Goal: Task Accomplishment & Management: Manage account settings

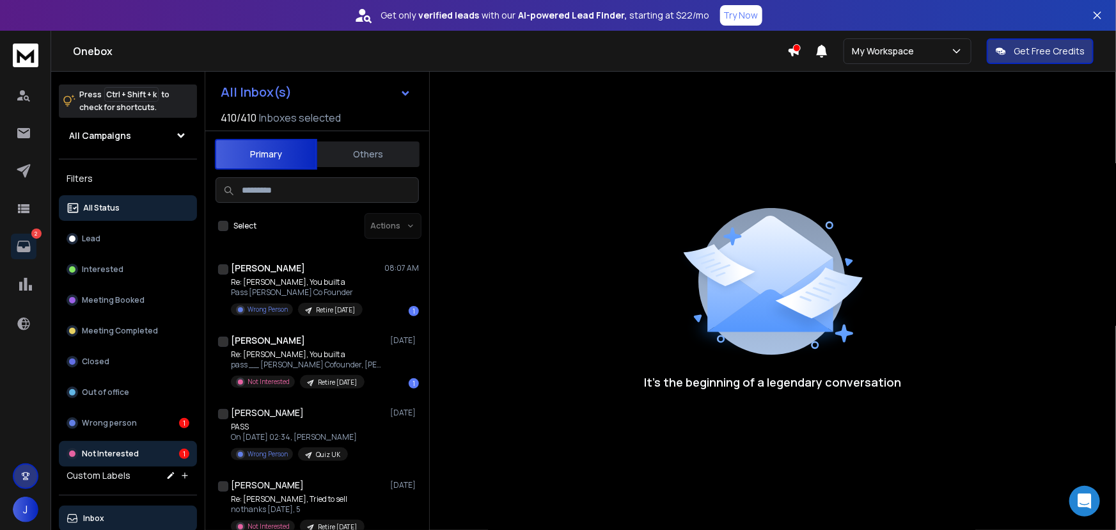
click at [122, 455] on p "Not Interested" at bounding box center [110, 453] width 57 height 10
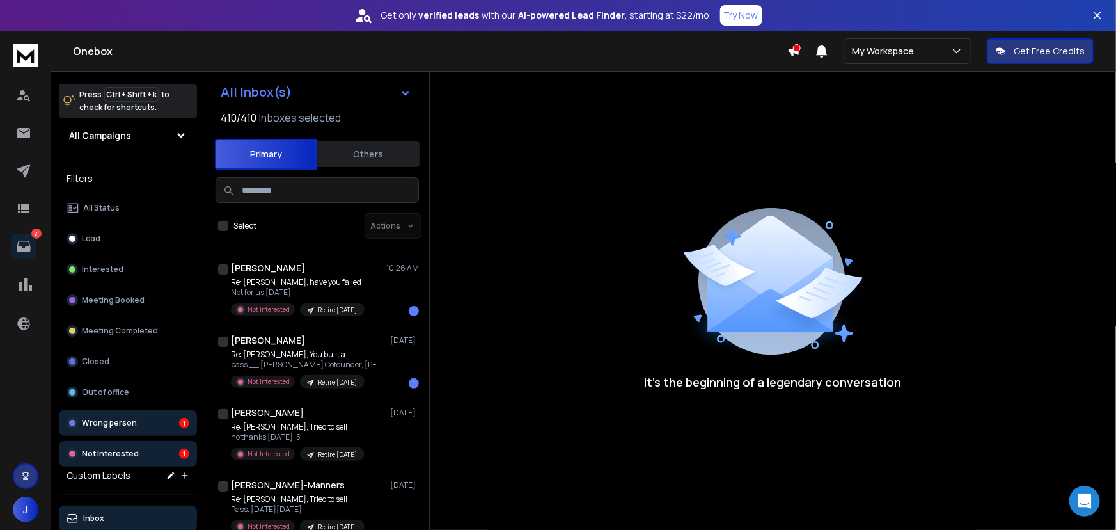
click at [122, 427] on p "Wrong person" at bounding box center [109, 423] width 55 height 10
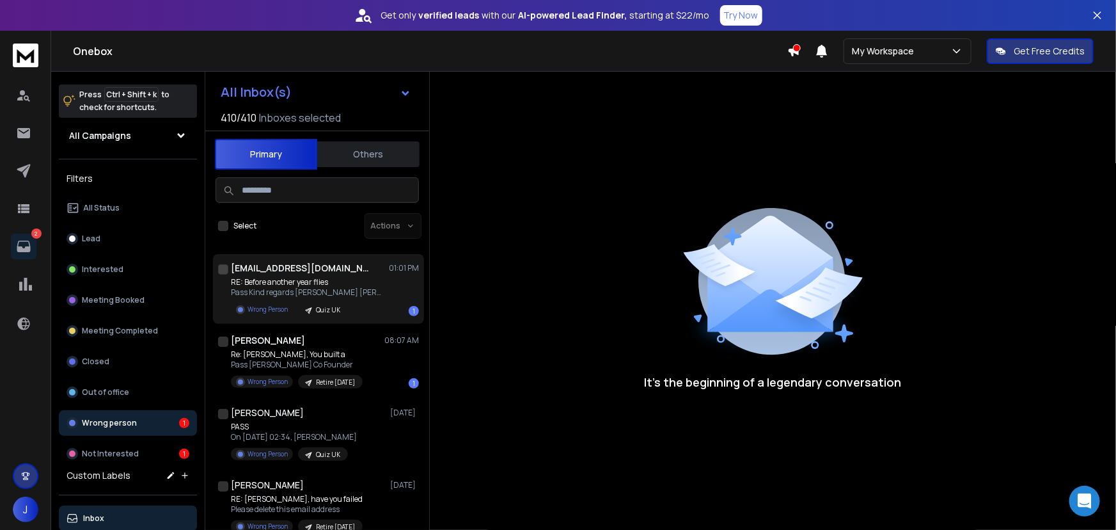
click at [295, 283] on p "RE: Before another year flies" at bounding box center [308, 282] width 154 height 10
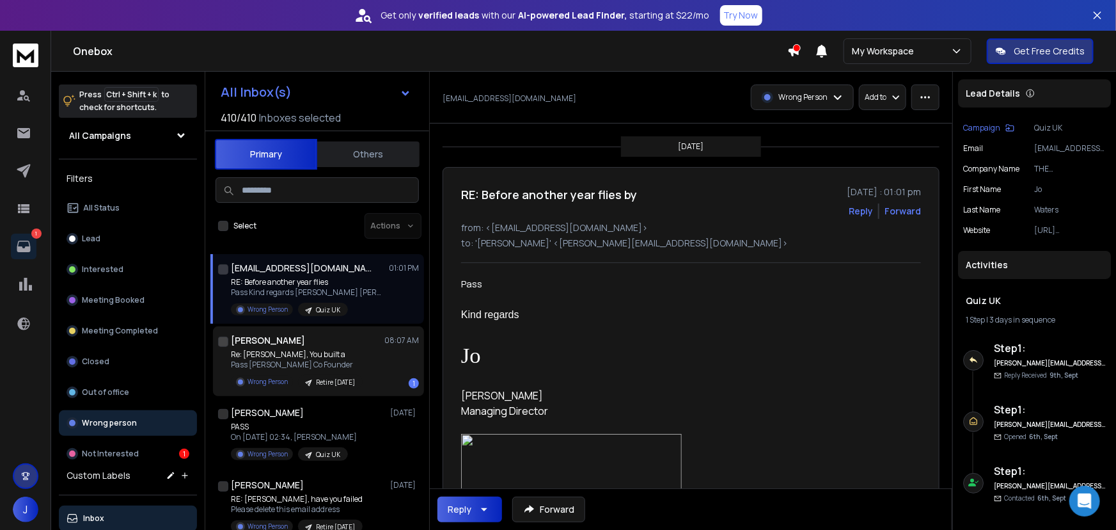
click at [294, 360] on p "Pass [PERSON_NAME] Co Founder" at bounding box center [297, 365] width 132 height 10
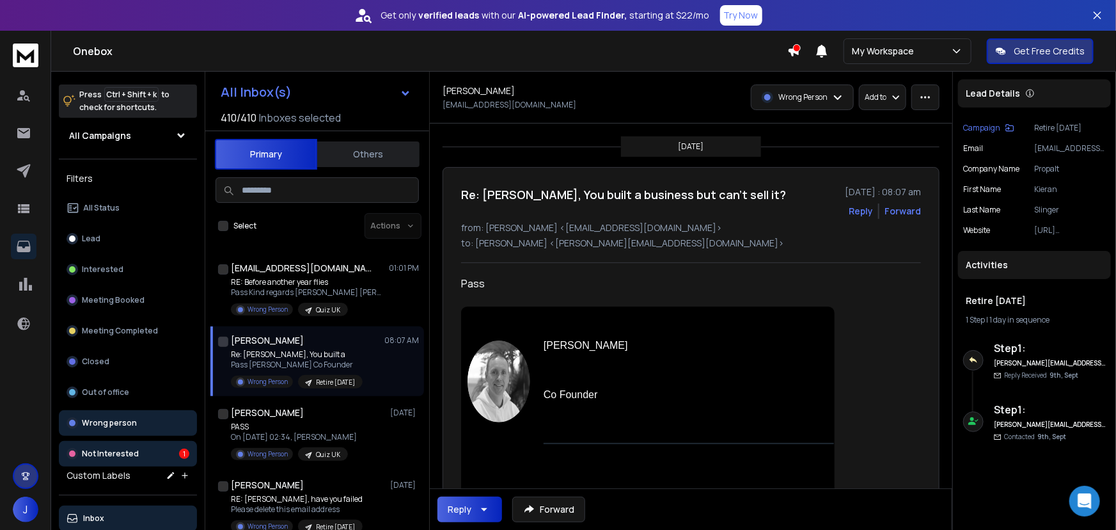
click at [134, 450] on p "Not Interested" at bounding box center [110, 453] width 57 height 10
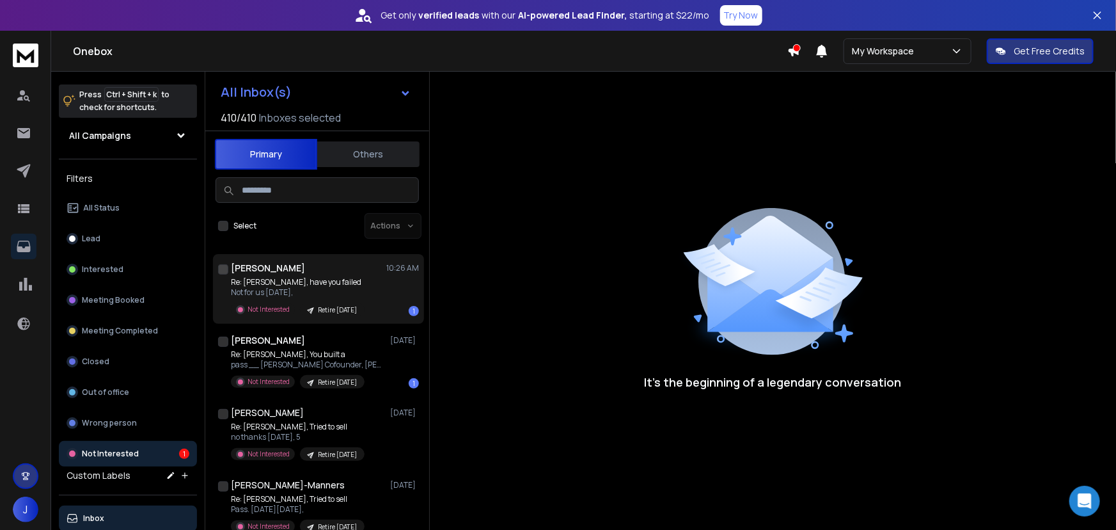
click at [292, 286] on p "Re: [PERSON_NAME], have you failed" at bounding box center [298, 282] width 134 height 10
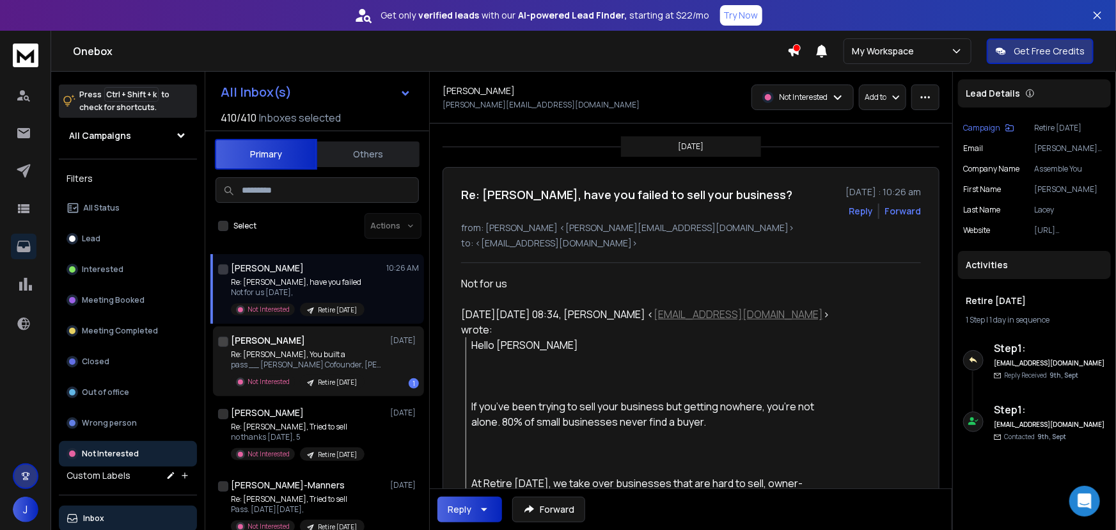
click at [288, 354] on p "Re: [PERSON_NAME], You built a" at bounding box center [308, 354] width 154 height 10
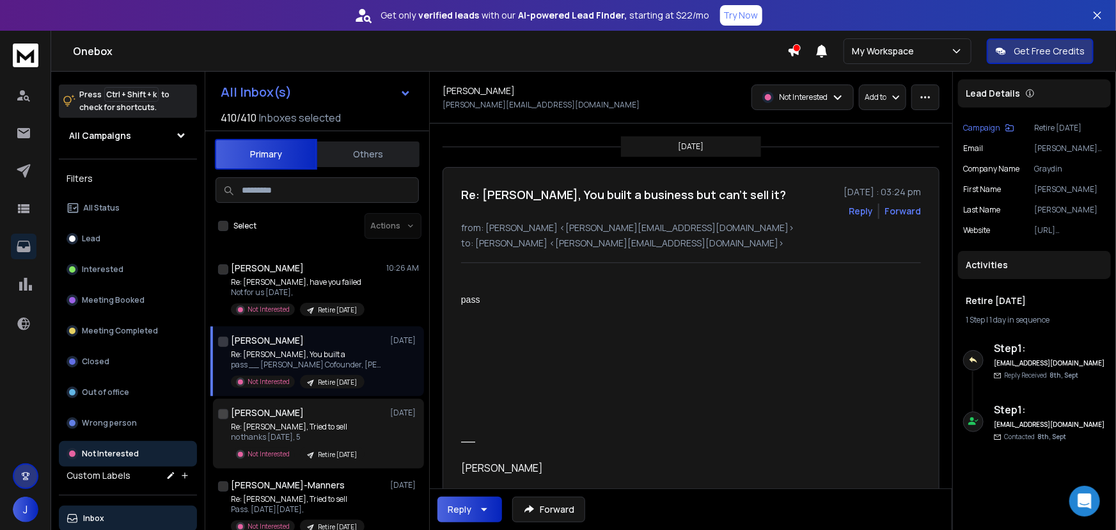
click at [262, 429] on p "Re: [PERSON_NAME], Tried to sell" at bounding box center [298, 427] width 134 height 10
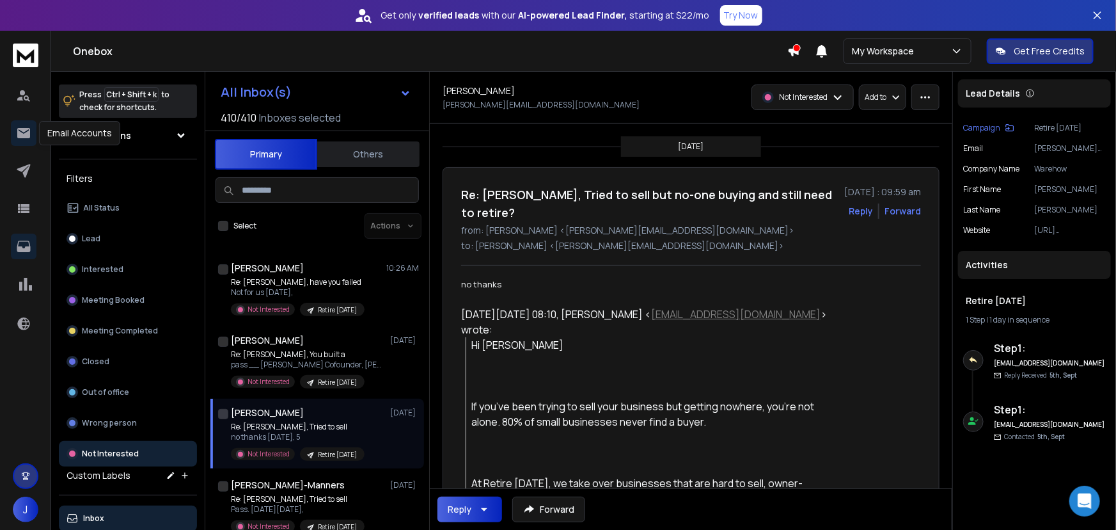
click at [22, 134] on icon at bounding box center [23, 133] width 13 height 10
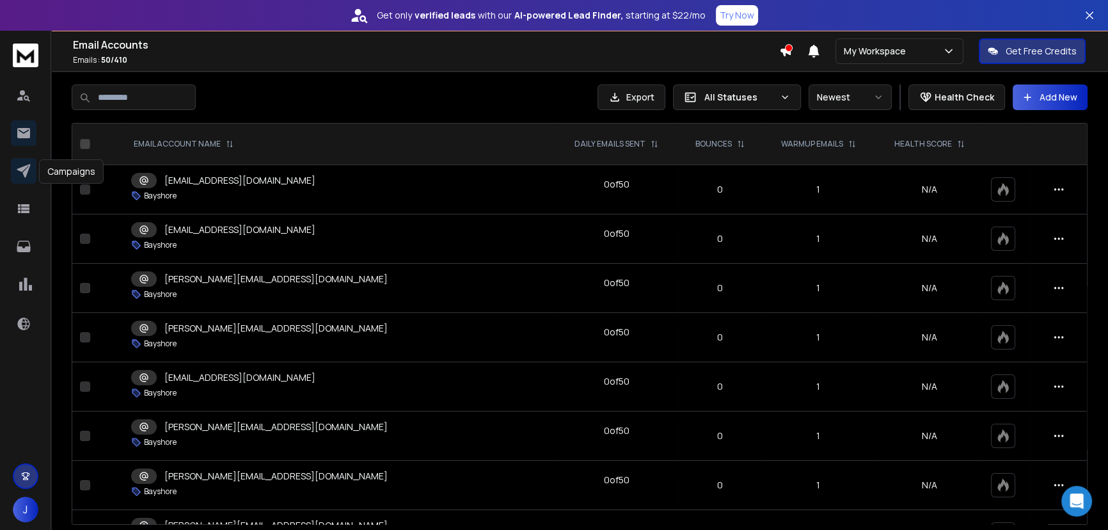
click at [20, 163] on icon at bounding box center [23, 170] width 15 height 15
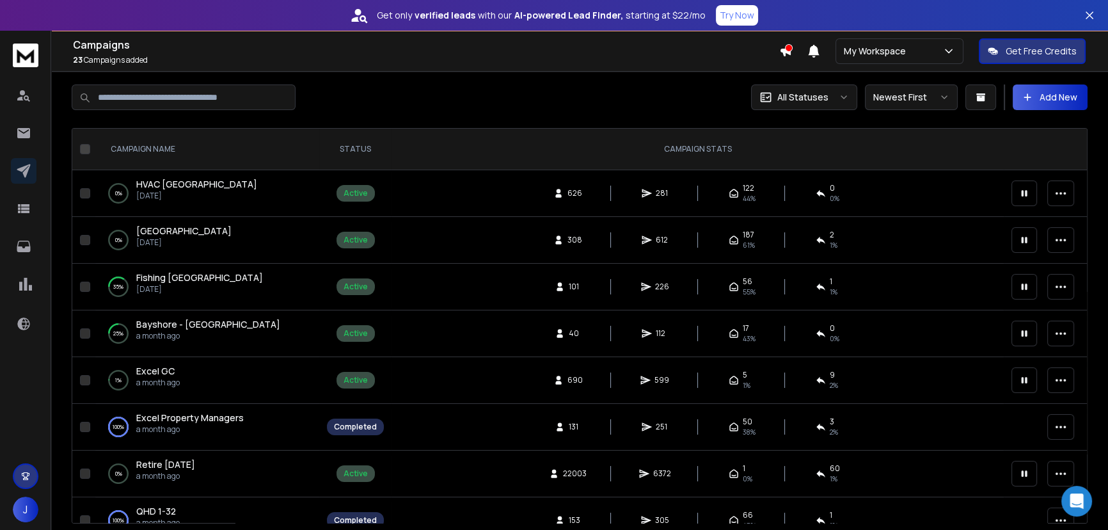
click at [240, 331] on p "a month ago" at bounding box center [208, 336] width 144 height 10
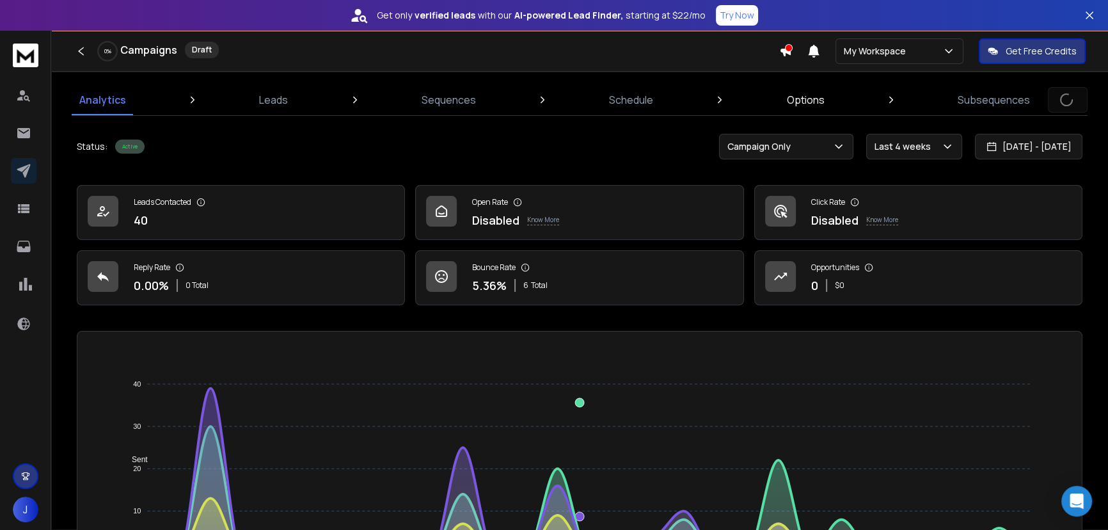
click at [807, 102] on p "Options" at bounding box center [806, 99] width 38 height 15
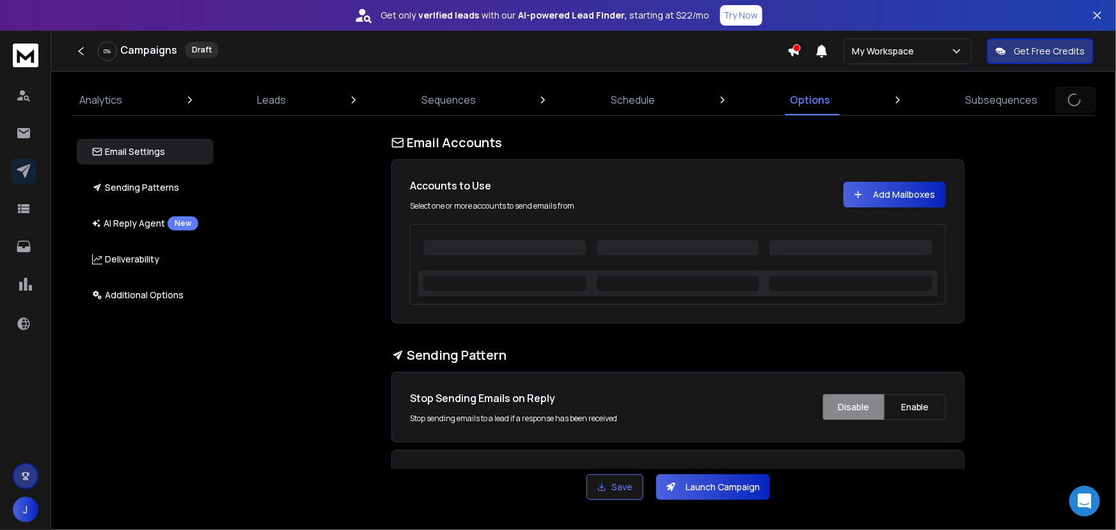
type input "**"
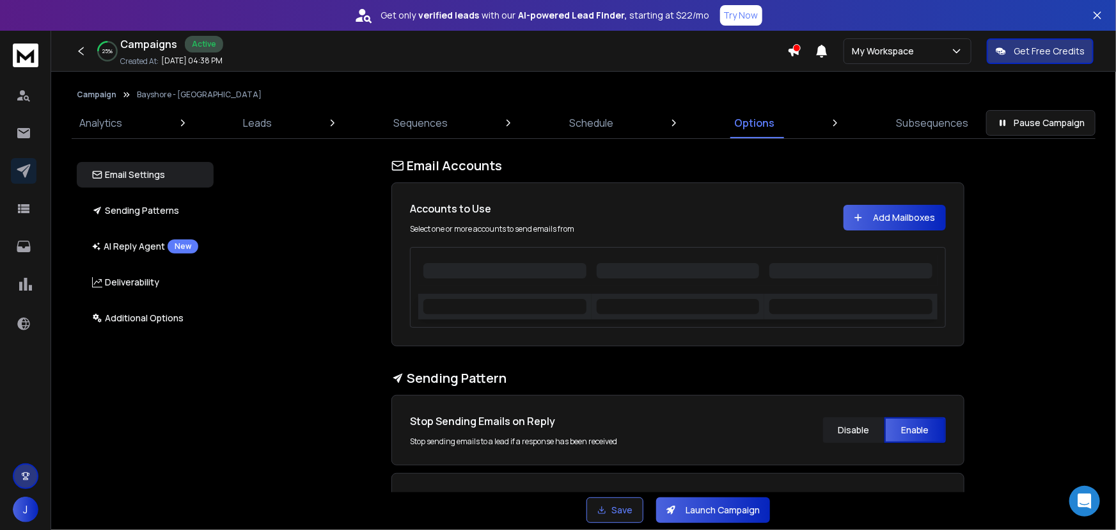
click at [693, 205] on div "Add Mailboxes" at bounding box center [818, 218] width 255 height 26
click at [866, 214] on button "Add Mailboxes" at bounding box center [895, 218] width 102 height 26
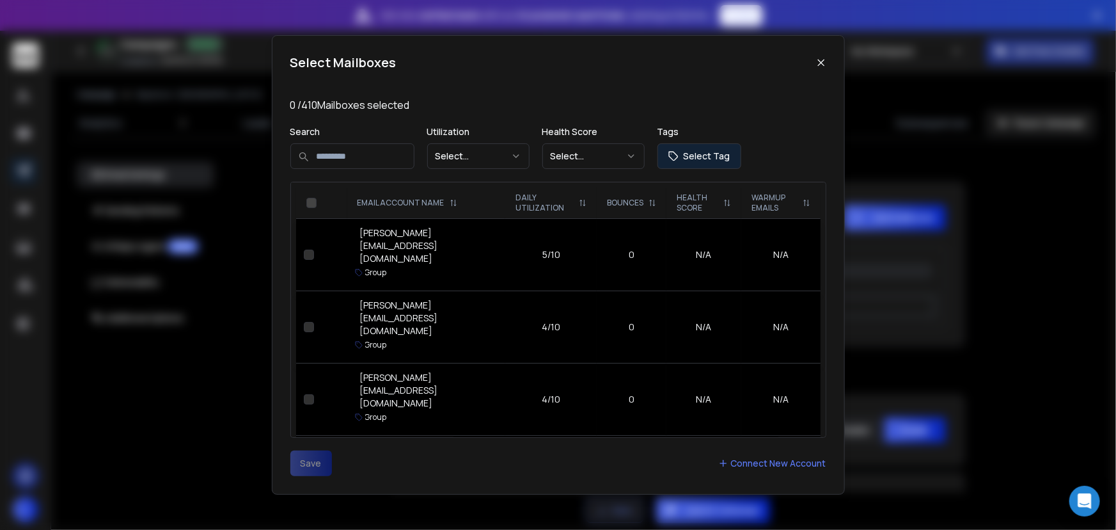
click at [712, 155] on button "Select Tag" at bounding box center [700, 156] width 84 height 26
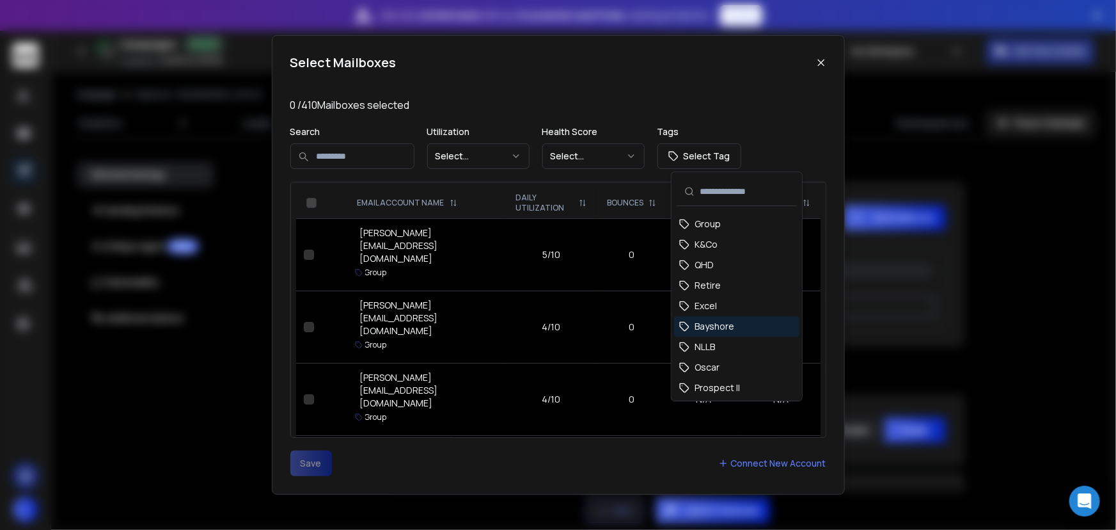
click at [709, 325] on span "Bayshore" at bounding box center [715, 326] width 40 height 13
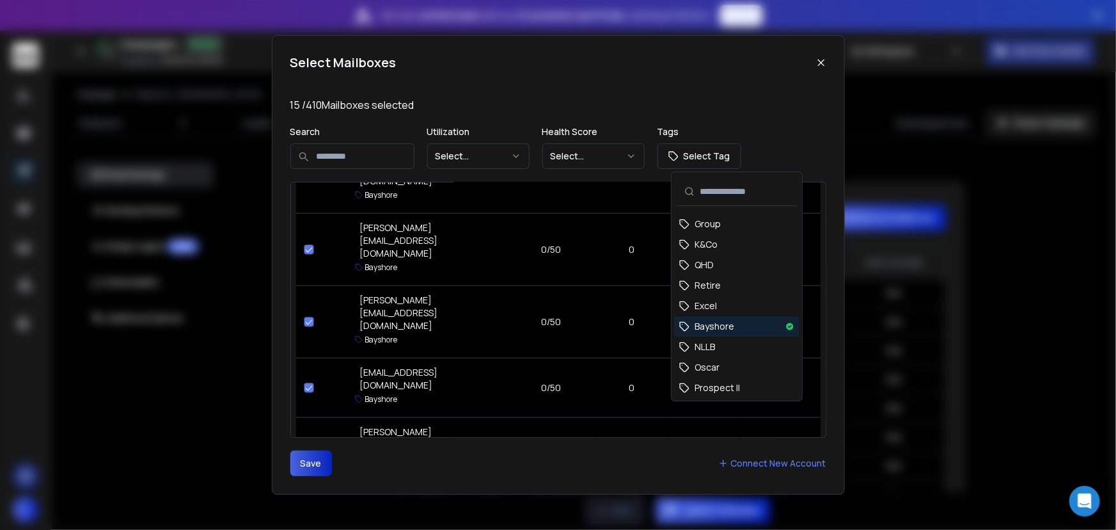
scroll to position [581, 0]
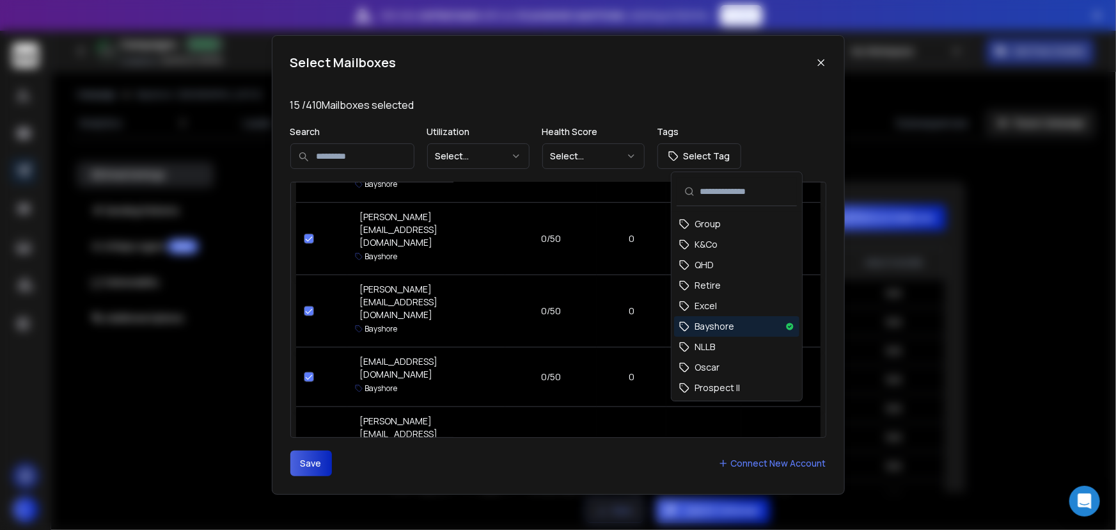
click at [311, 468] on button "Save" at bounding box center [311, 463] width 42 height 26
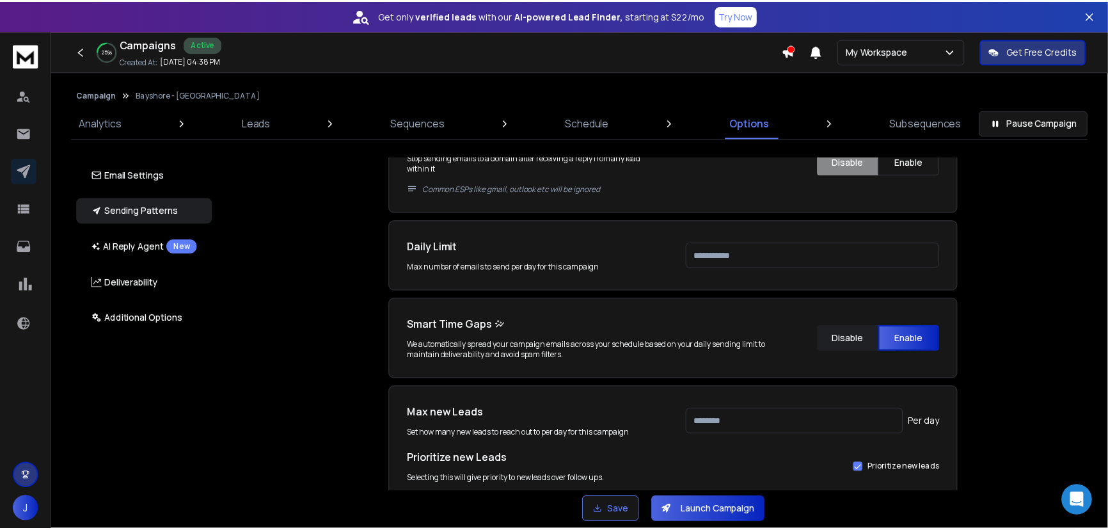
scroll to position [607, 0]
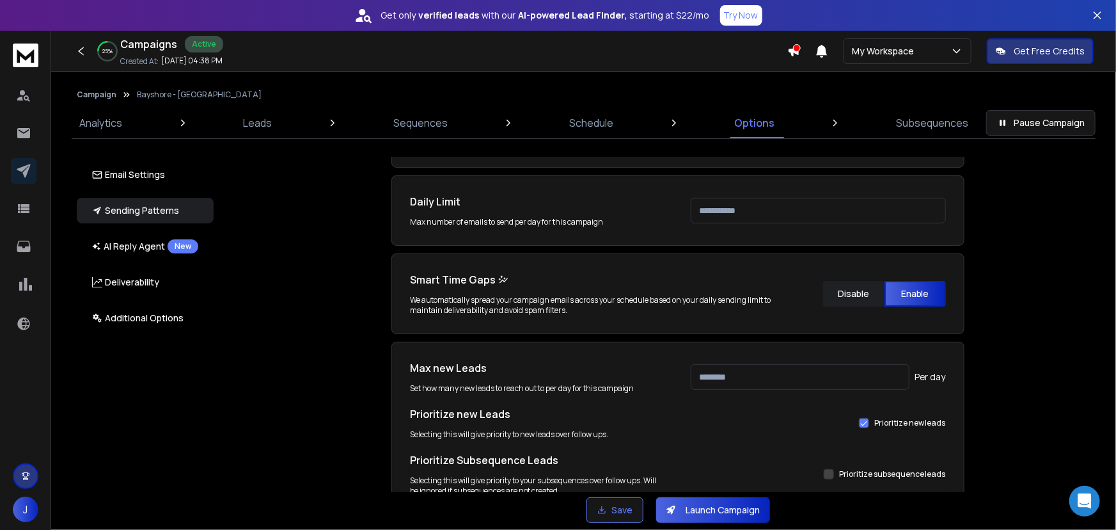
drag, startPoint x: 729, startPoint y: 213, endPoint x: 633, endPoint y: 208, distance: 96.1
click at [633, 208] on div "Daily Limit Max number of emails to send per day for this campaign **" at bounding box center [678, 210] width 536 height 33
type input "***"
click at [608, 502] on button "Save" at bounding box center [615, 510] width 57 height 26
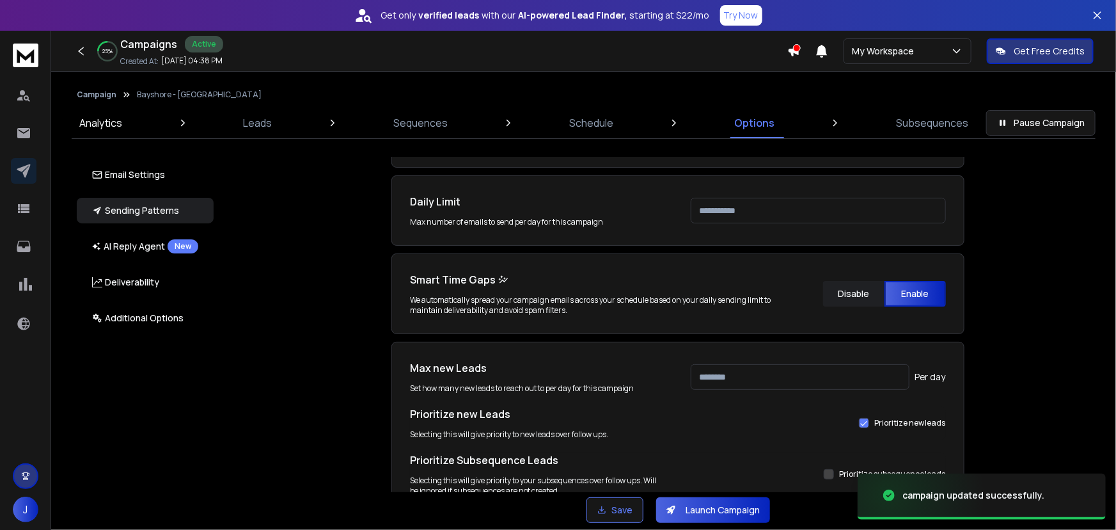
click at [104, 120] on p "Analytics" at bounding box center [100, 122] width 43 height 15
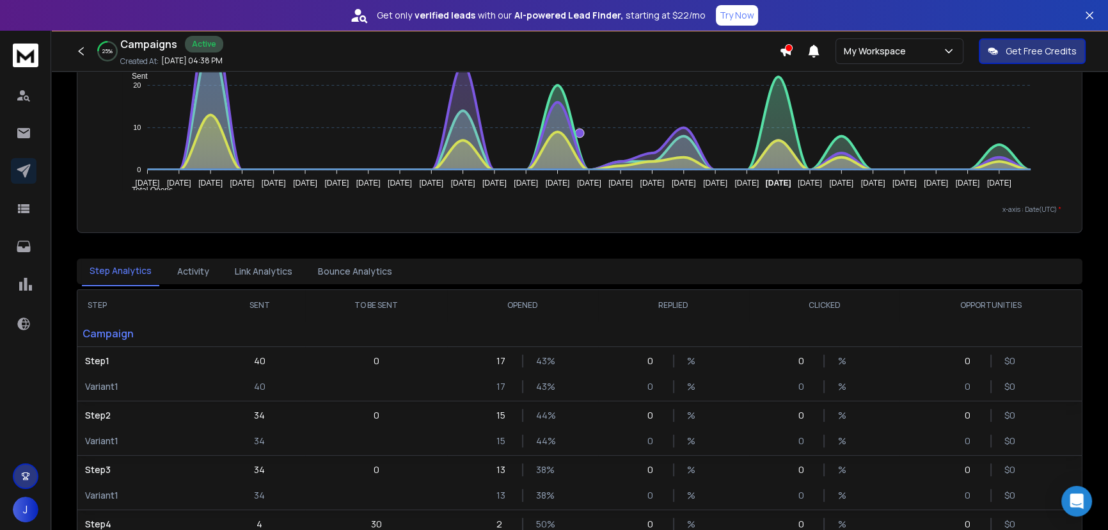
scroll to position [407, 0]
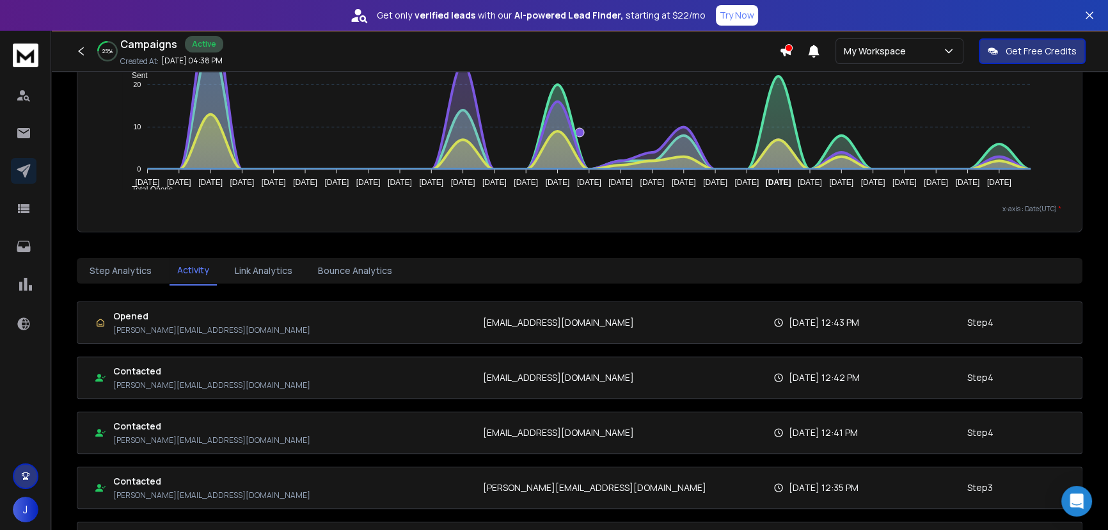
click at [187, 262] on button "Activity" at bounding box center [193, 270] width 47 height 29
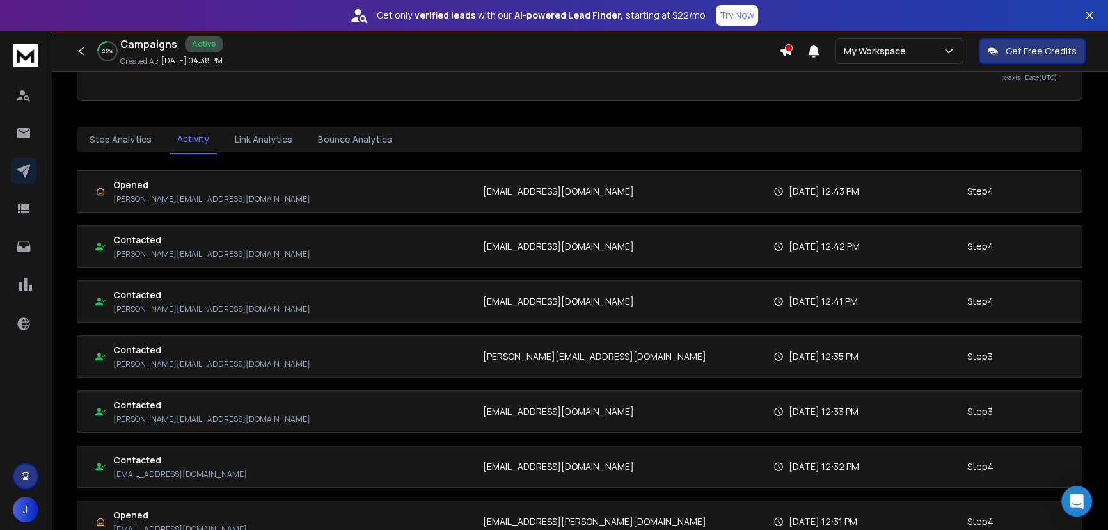
scroll to position [542, 0]
